Goal: Communication & Community: Answer question/provide support

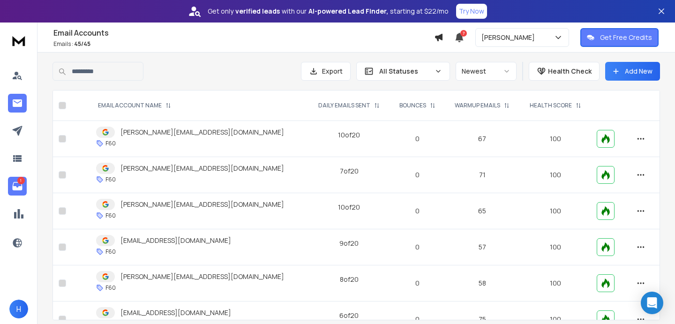
click at [24, 184] on link "1" at bounding box center [17, 186] width 19 height 19
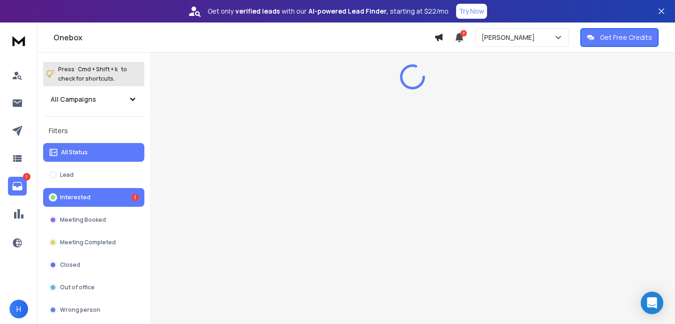
click at [93, 199] on button "Interested 1" at bounding box center [93, 197] width 101 height 19
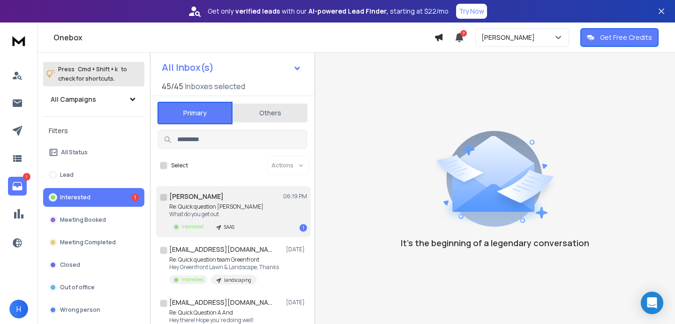
click at [241, 214] on p "What do you get out" at bounding box center [216, 215] width 94 height 8
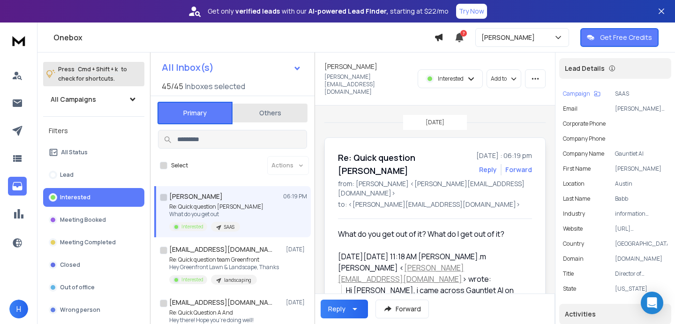
click at [344, 314] on div "Reply" at bounding box center [344, 308] width 32 height 11
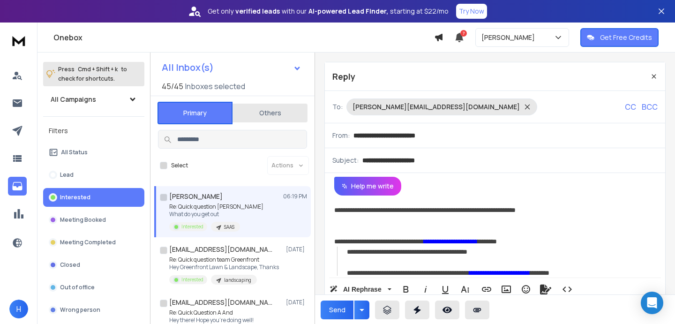
click at [552, 215] on div "**********" at bounding box center [493, 210] width 319 height 10
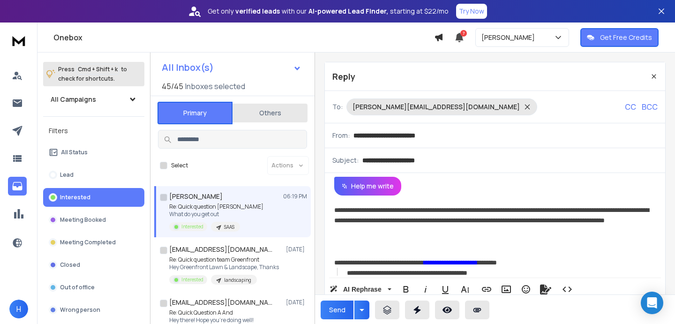
click at [342, 307] on button "Send" at bounding box center [337, 310] width 33 height 19
